Goal: Communication & Community: Answer question/provide support

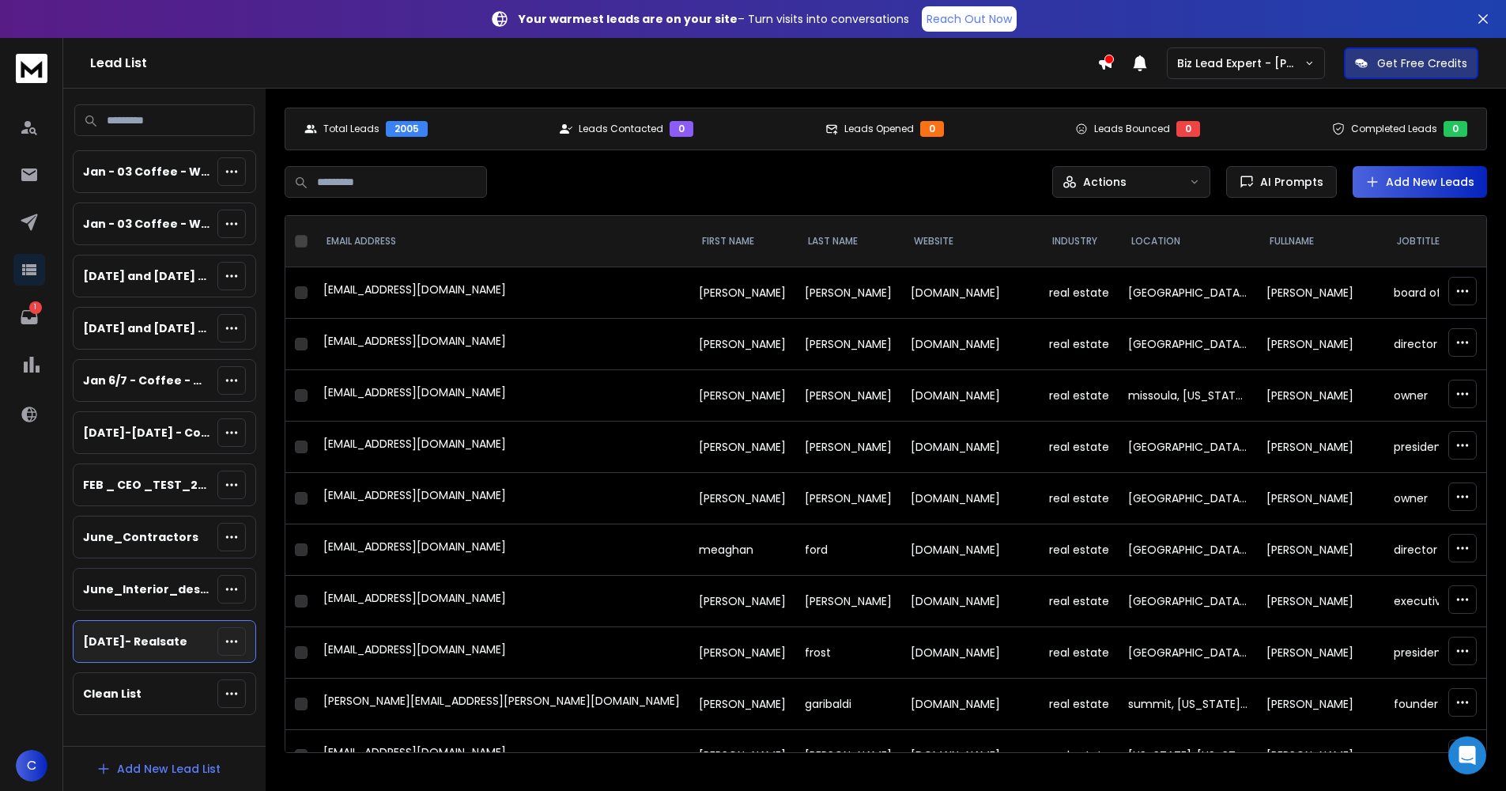
scroll to position [38, 0]
click at [24, 171] on icon at bounding box center [29, 174] width 19 height 19
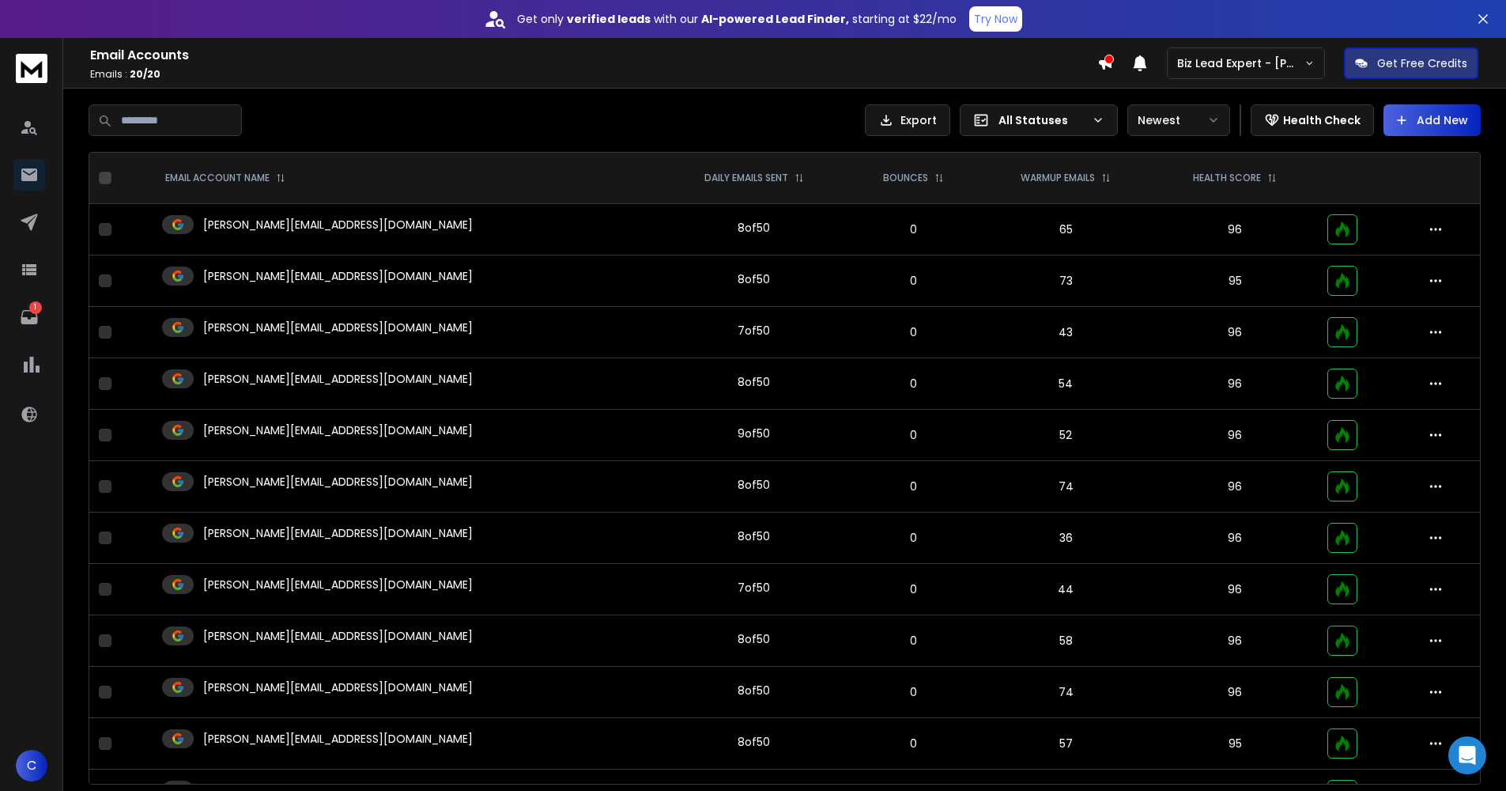
scroll to position [38, 0]
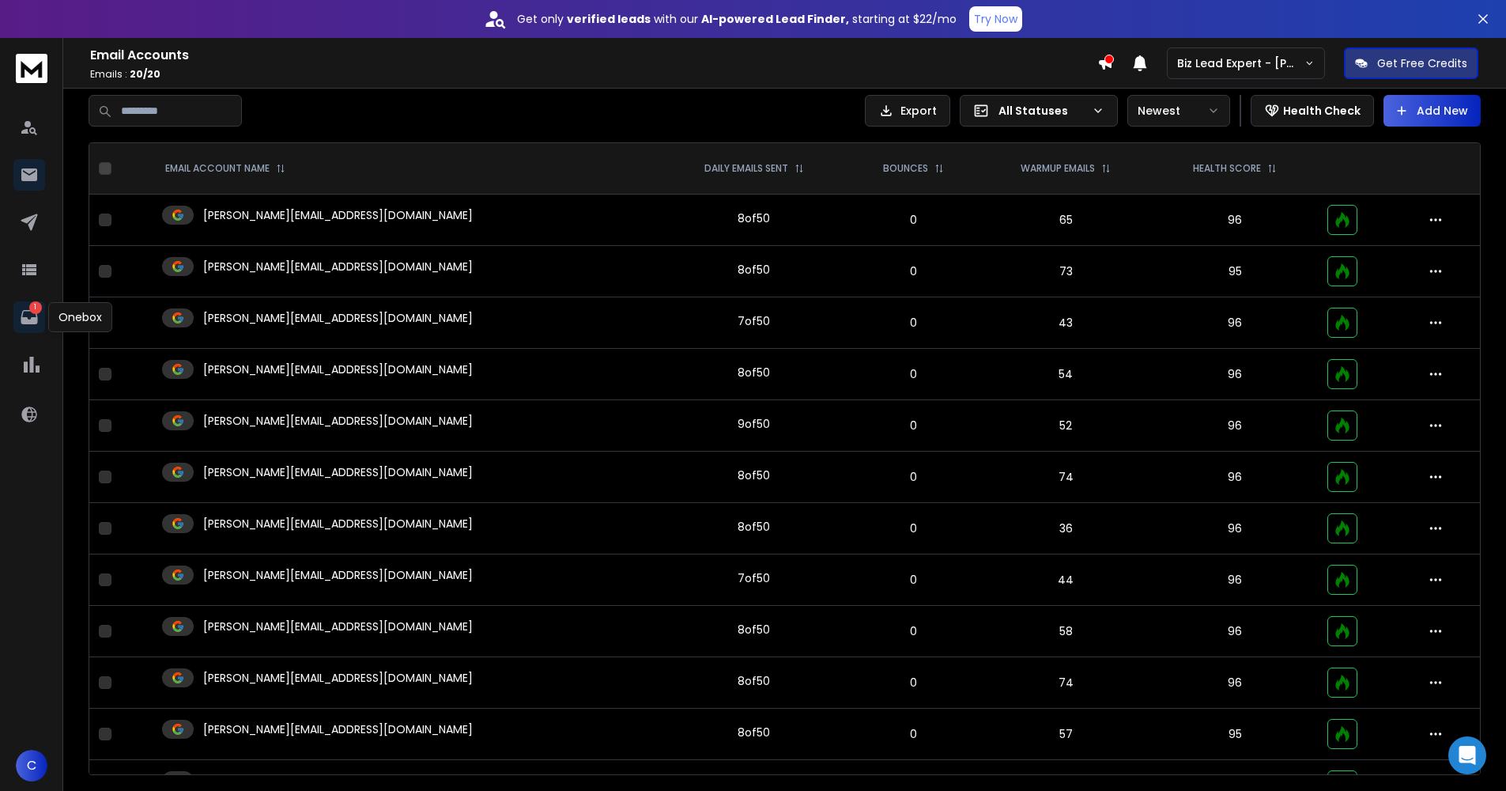
click at [37, 310] on p "1" at bounding box center [35, 307] width 13 height 13
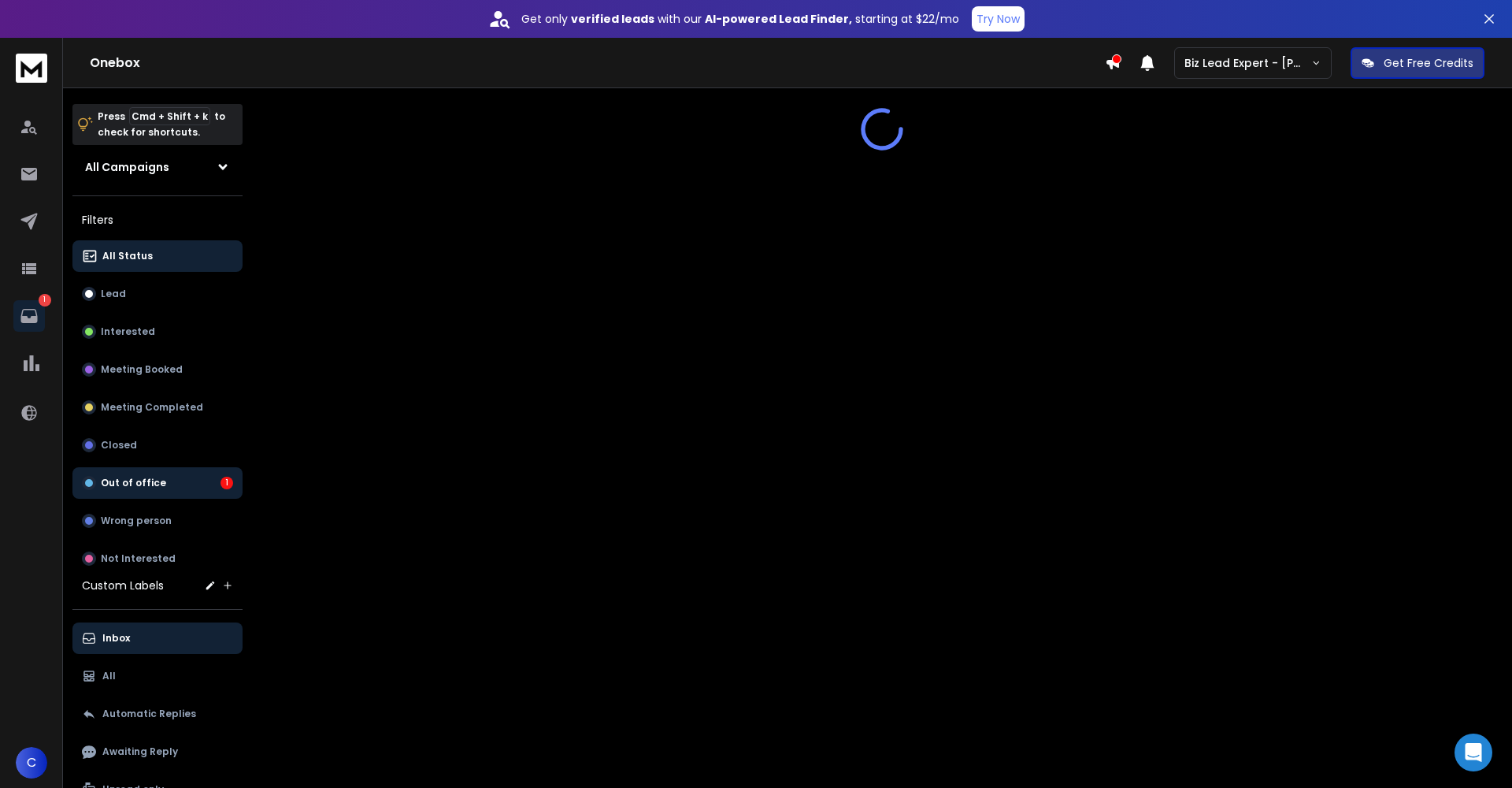
click at [142, 492] on button "Out of office 1" at bounding box center [157, 483] width 170 height 32
click at [26, 163] on link at bounding box center [29, 174] width 32 height 32
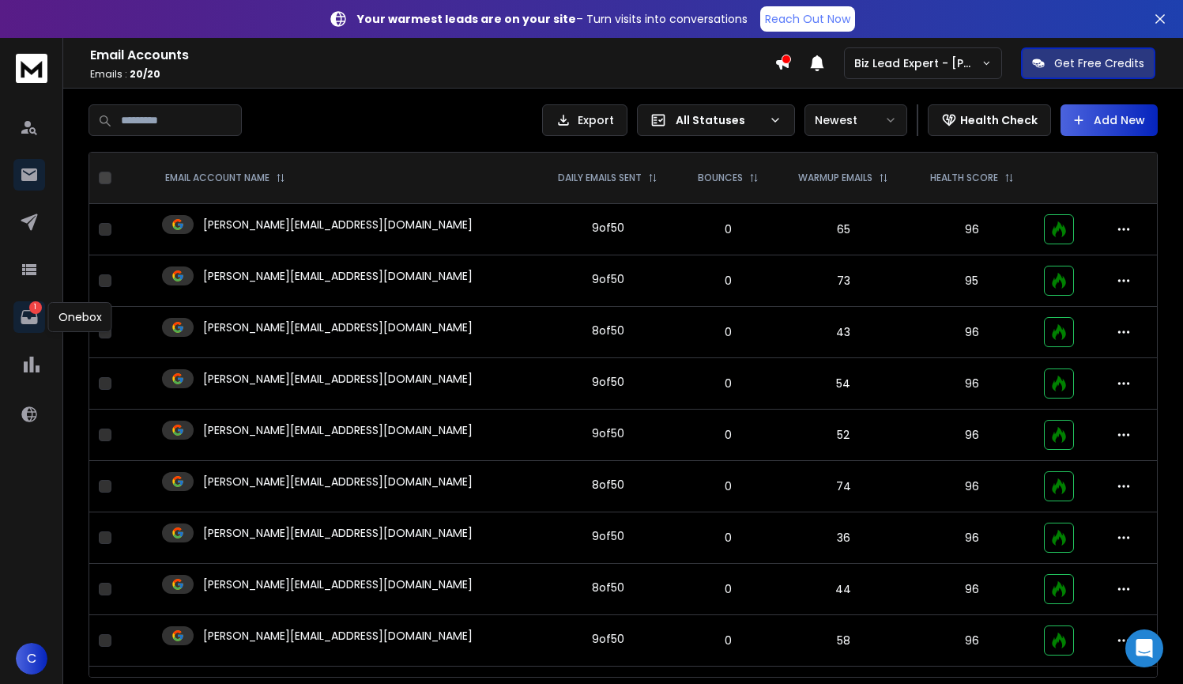
click at [27, 316] on icon at bounding box center [29, 317] width 19 height 19
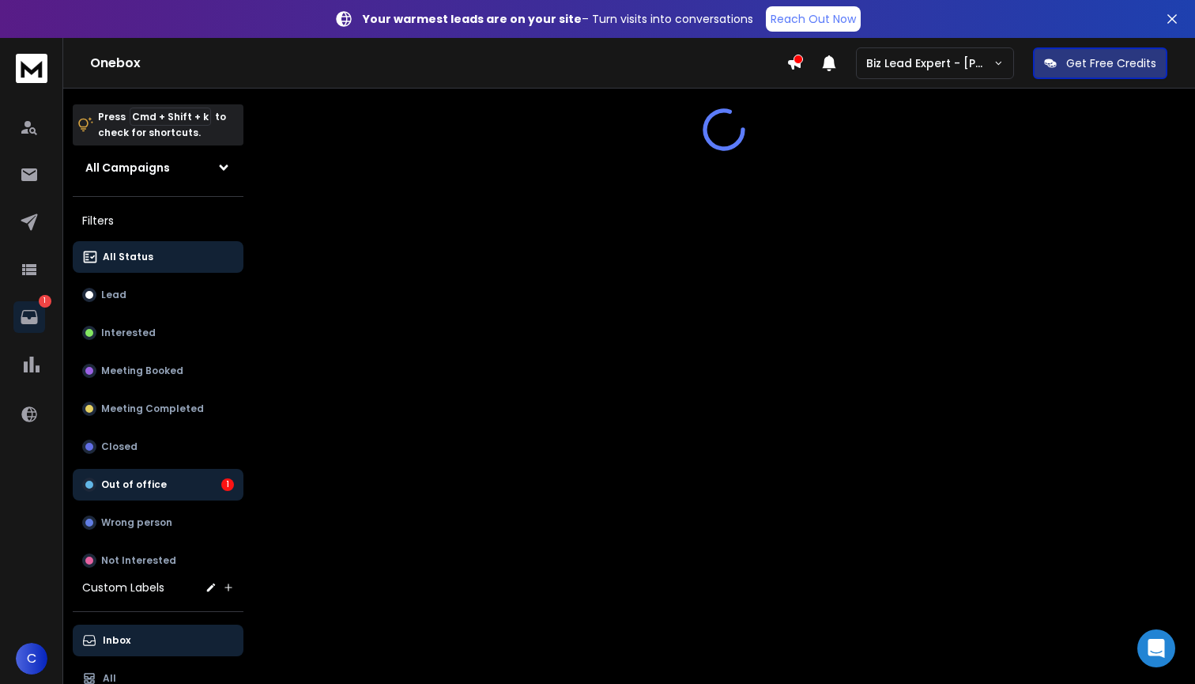
click at [137, 489] on p "Out of office" at bounding box center [134, 484] width 66 height 13
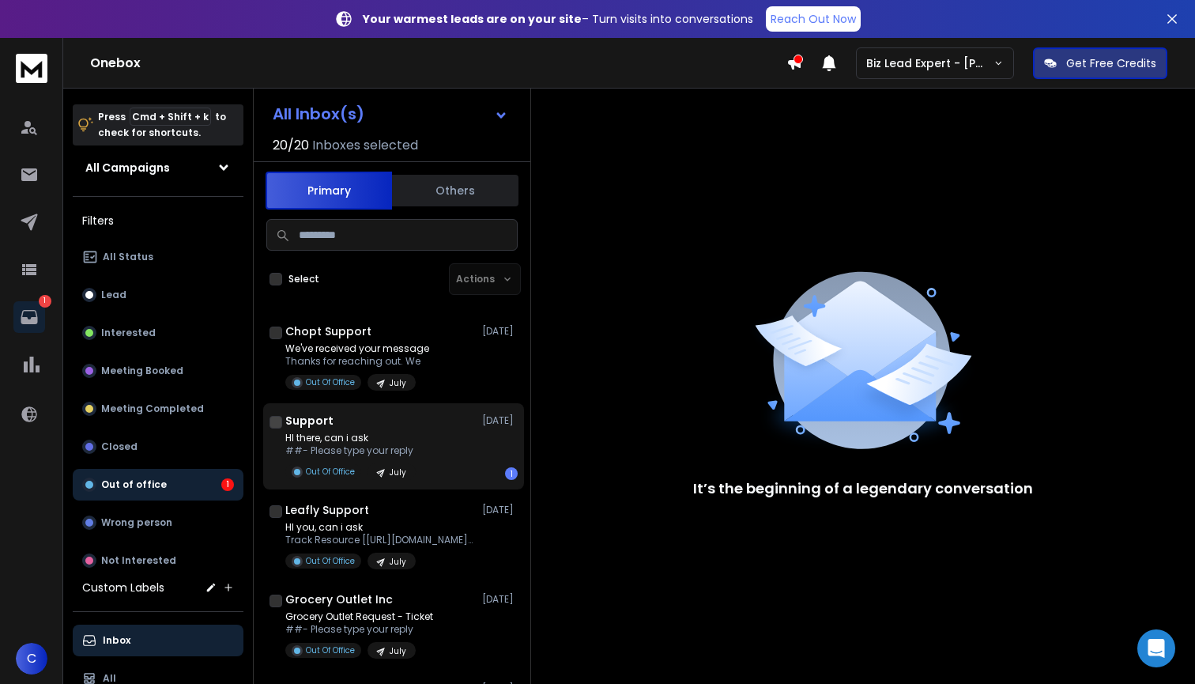
click at [421, 458] on div "HI there, can i ask ##- Please type your reply Out Of Office July 1" at bounding box center [401, 456] width 232 height 48
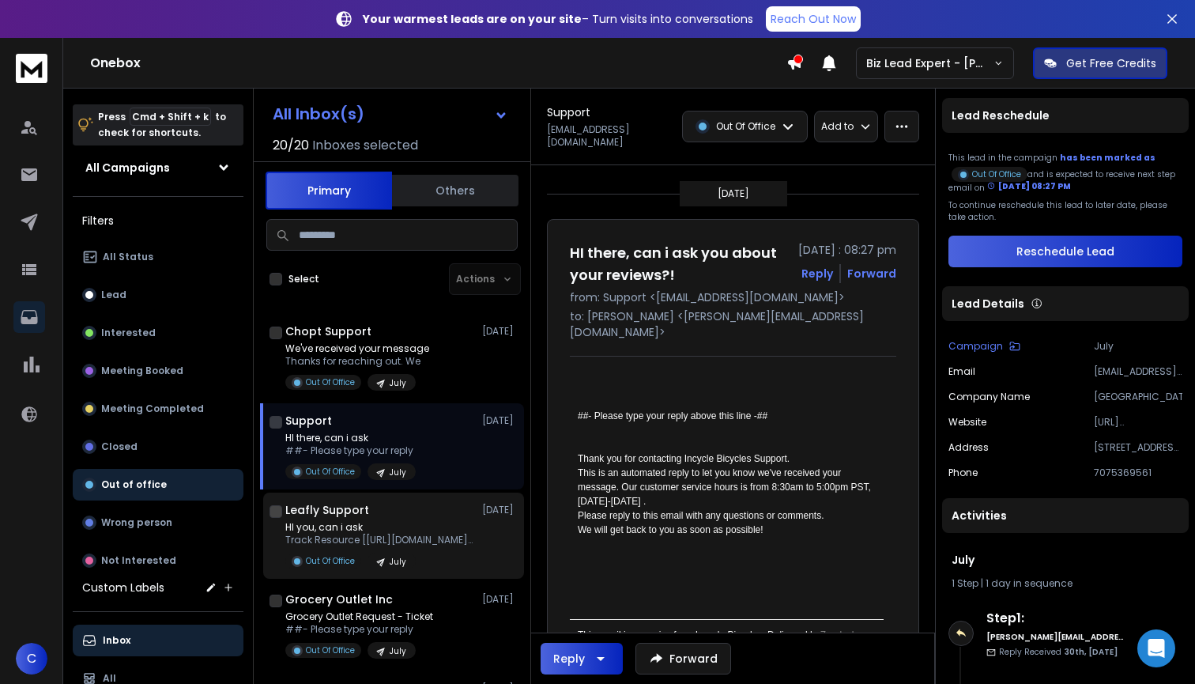
click at [394, 536] on p "Track Resource [https://backend.growthdot.com/reply-after-this/238081_434346677…" at bounding box center [380, 540] width 190 height 13
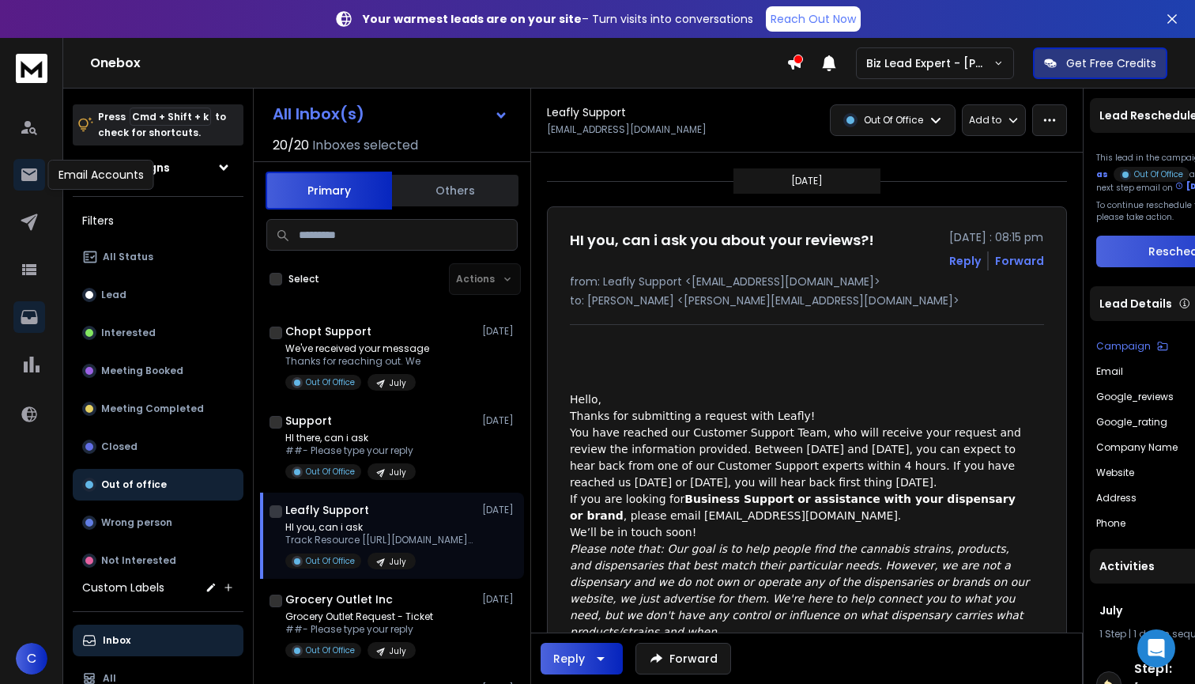
click at [40, 183] on link at bounding box center [29, 175] width 32 height 32
